Goal: Task Accomplishment & Management: Manage account settings

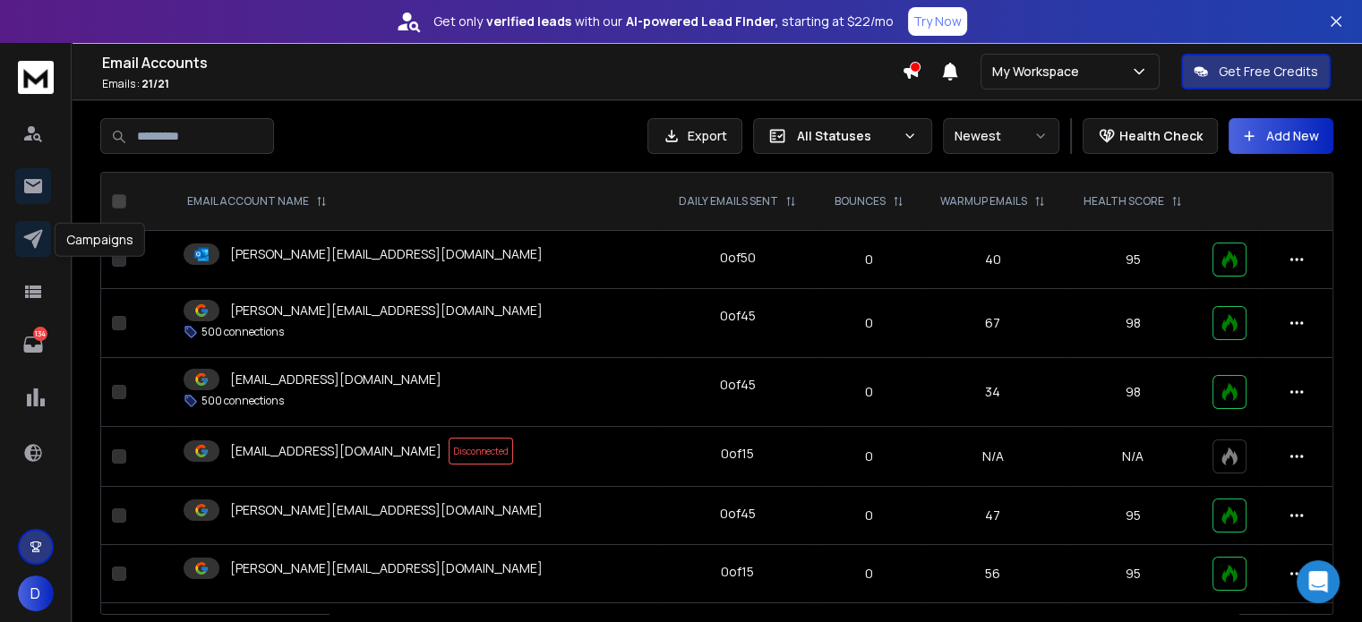
click at [22, 242] on icon at bounding box center [32, 238] width 21 height 21
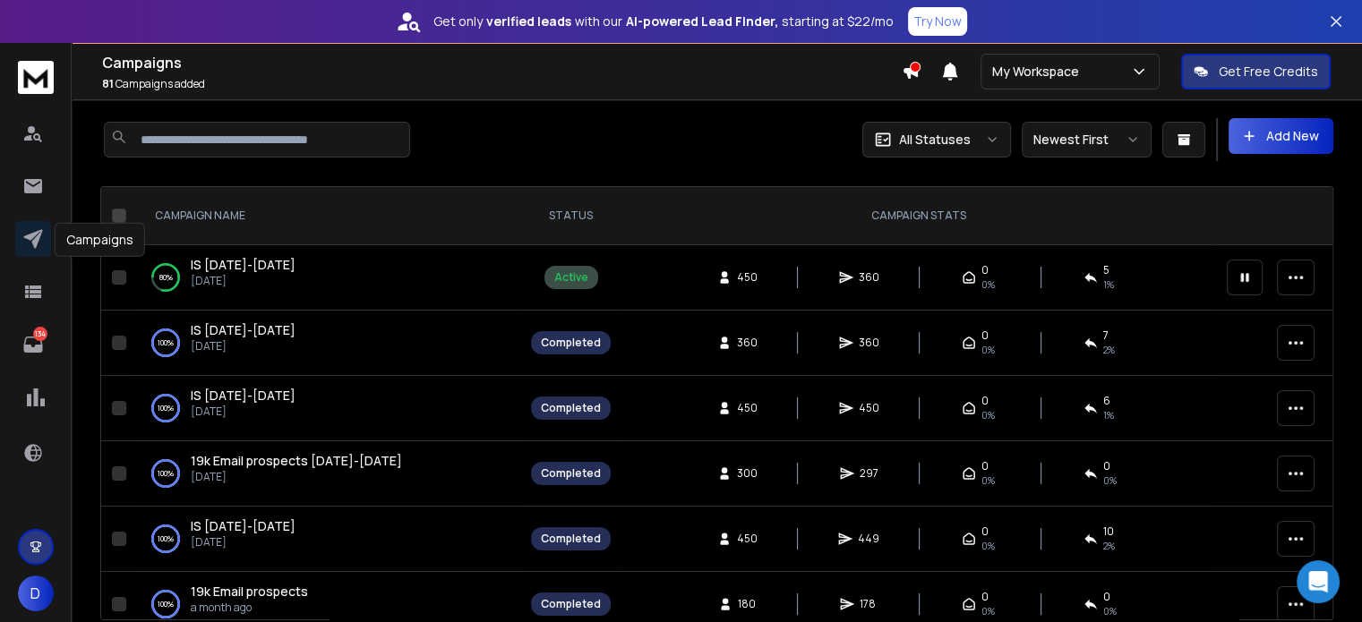
click at [632, 279] on div "450 360 0 0% 5 1 %" at bounding box center [918, 277] width 573 height 29
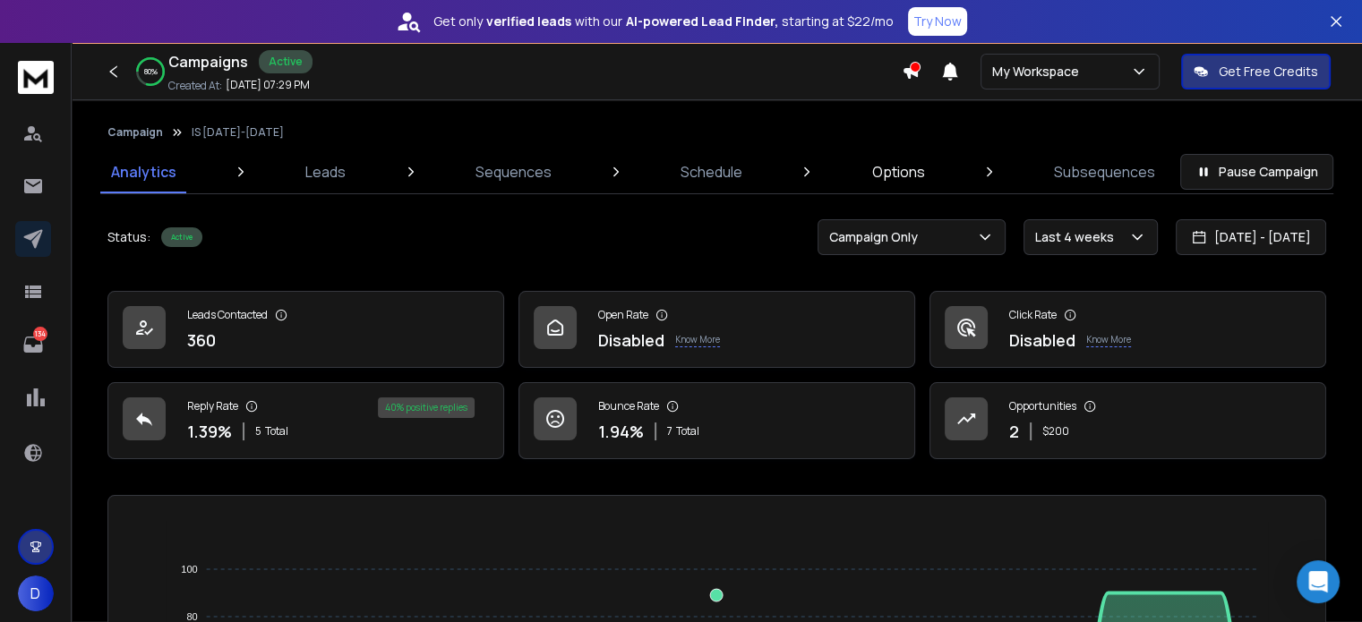
click at [894, 175] on p "Options" at bounding box center [898, 171] width 53 height 21
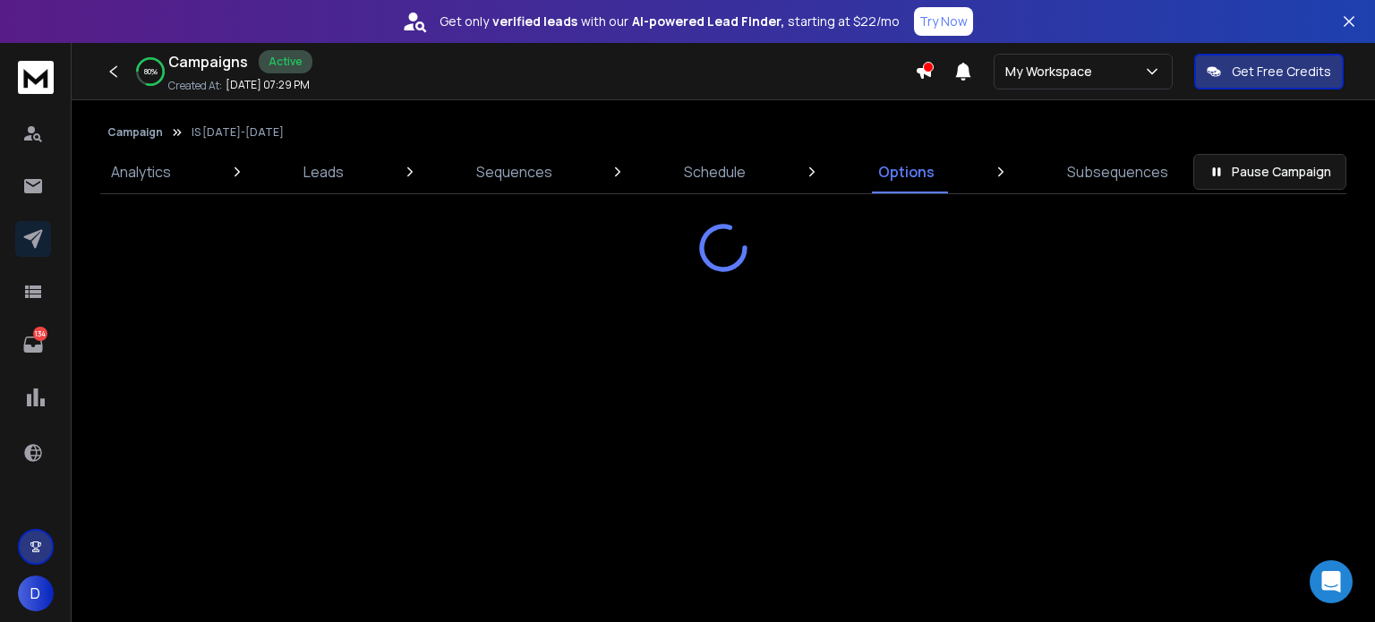
select select "*"
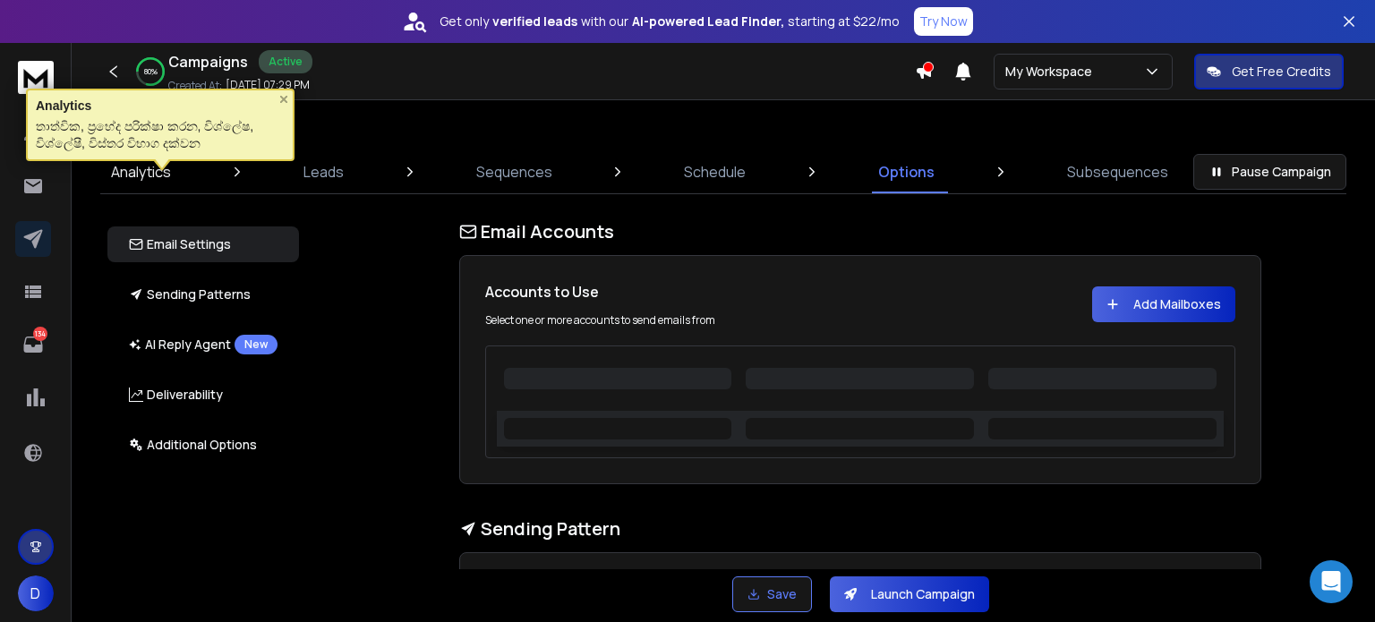
click at [160, 174] on p "Analytics" at bounding box center [141, 171] width 60 height 21
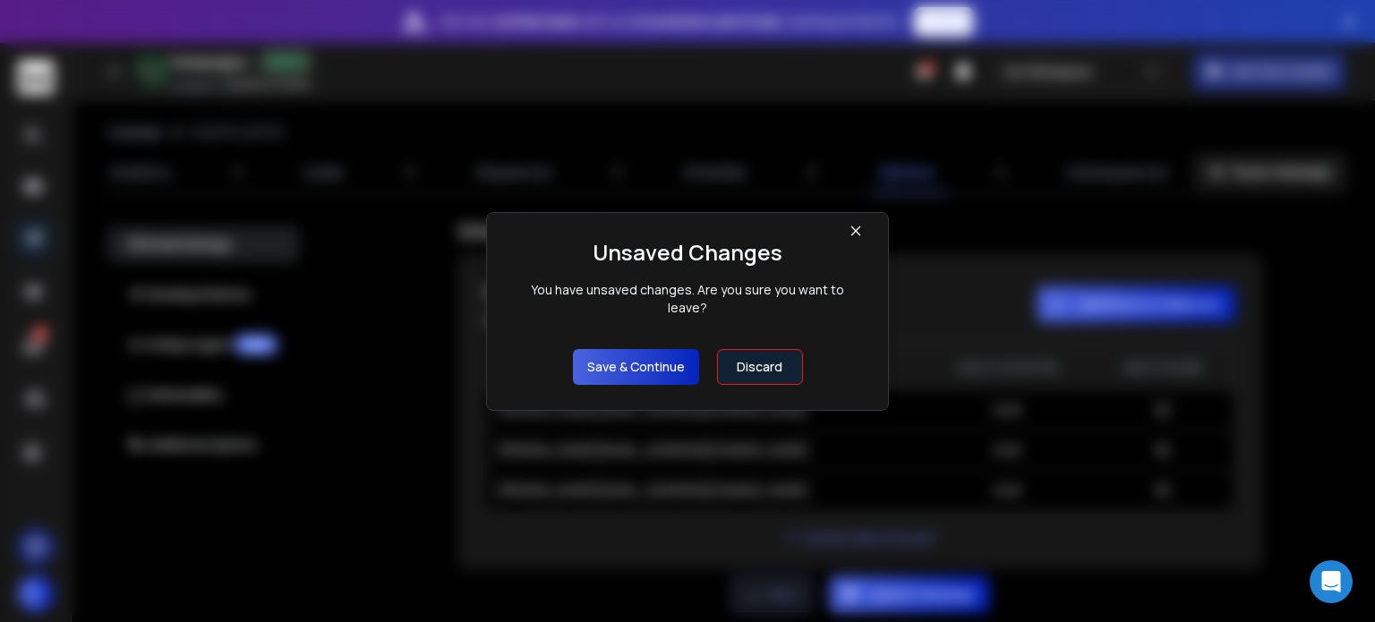
click at [750, 355] on button "Discard" at bounding box center [760, 367] width 86 height 36
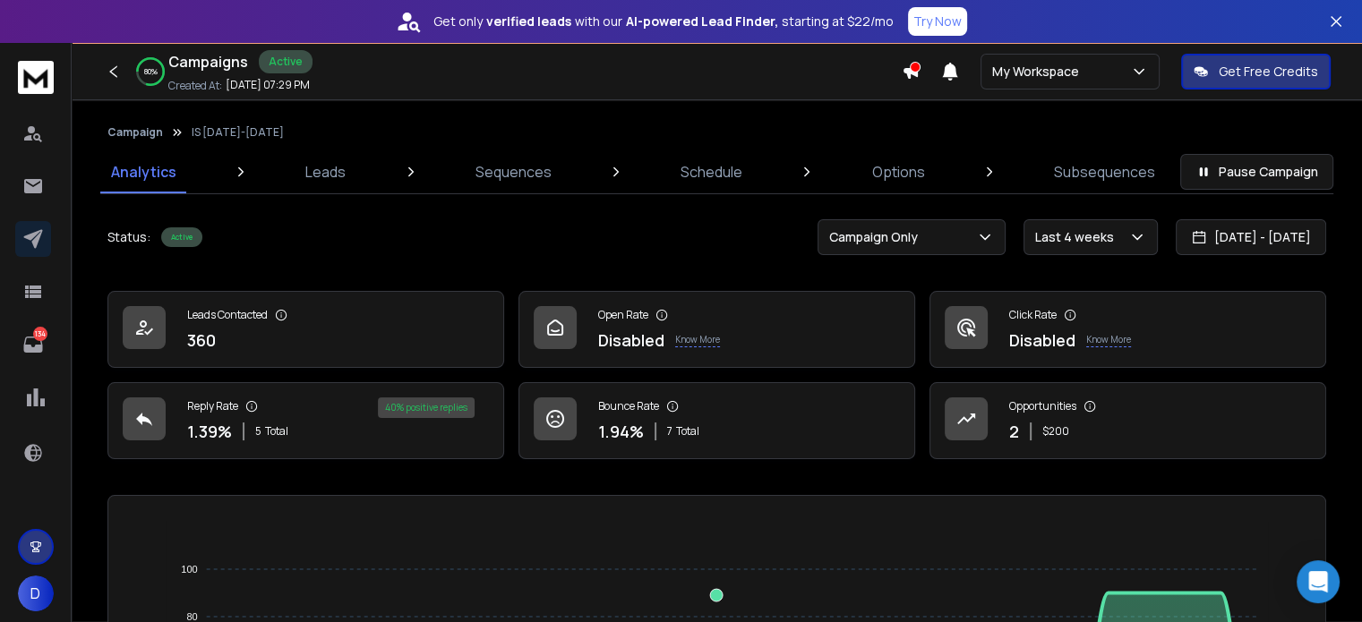
click at [49, 230] on link at bounding box center [33, 239] width 36 height 36
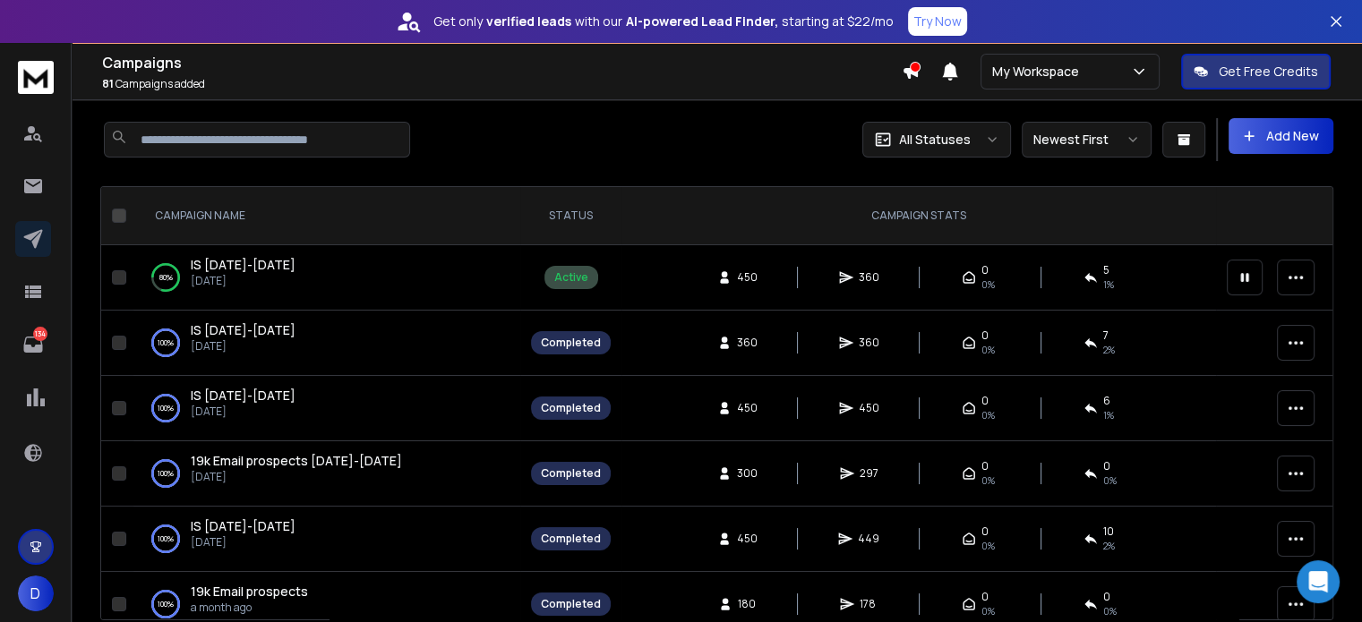
click at [1247, 275] on button at bounding box center [1245, 278] width 36 height 36
click at [1236, 281] on icon at bounding box center [1244, 277] width 16 height 16
